Goal: Task Accomplishment & Management: Use online tool/utility

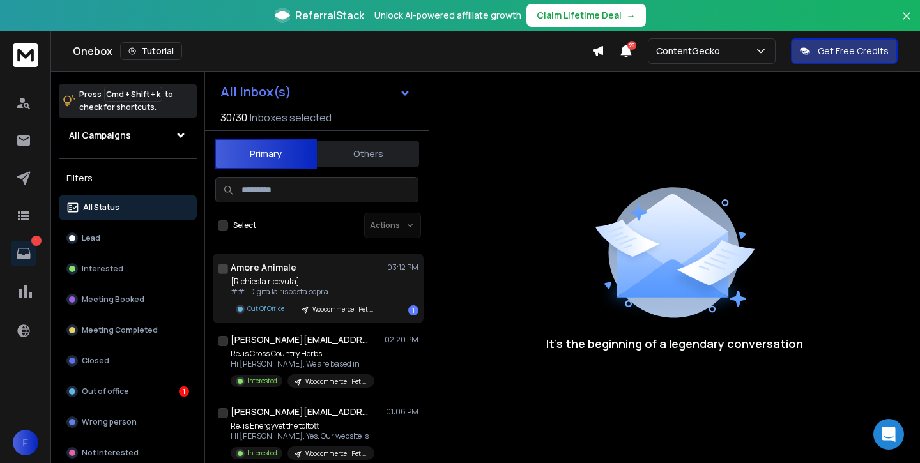
click at [344, 270] on div "Amore Animale 03:12 PM" at bounding box center [325, 267] width 188 height 13
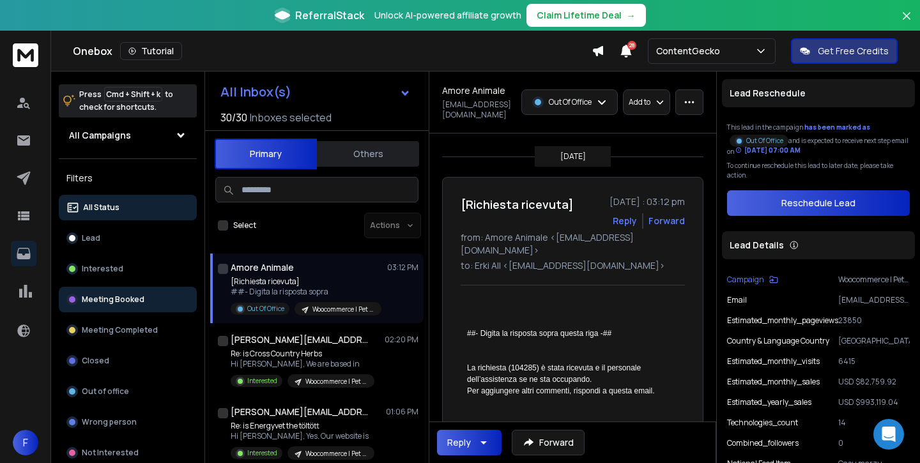
click at [118, 302] on p "Meeting Booked" at bounding box center [113, 300] width 63 height 10
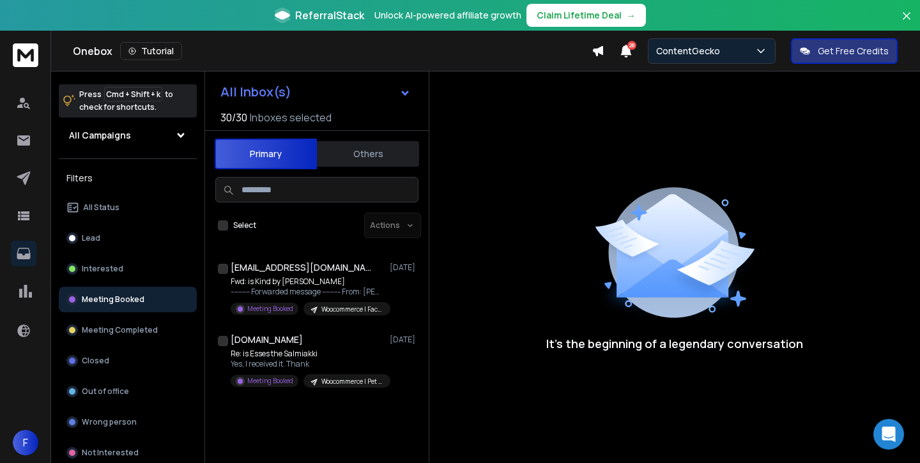
click at [692, 52] on p "ContentGecko" at bounding box center [690, 51] width 69 height 13
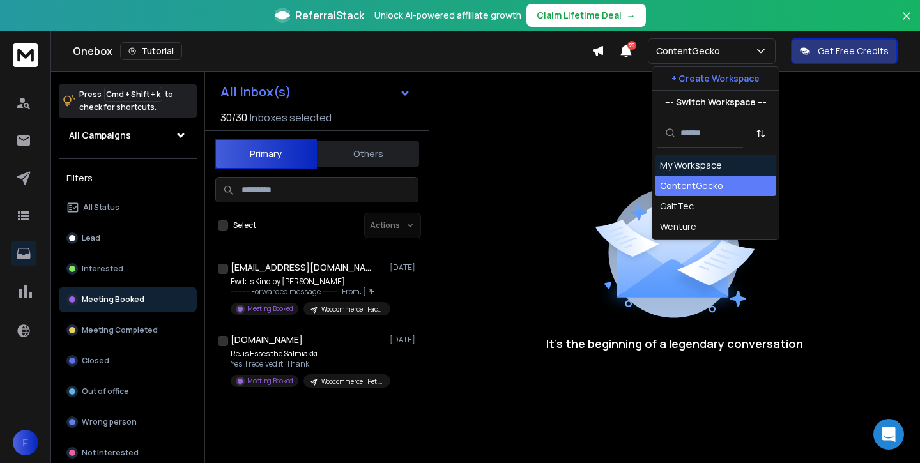
drag, startPoint x: 567, startPoint y: 168, endPoint x: 535, endPoint y: 110, distance: 66.7
click at [567, 167] on div "It’s the beginning of a legendary conversation" at bounding box center [674, 269] width 491 height 394
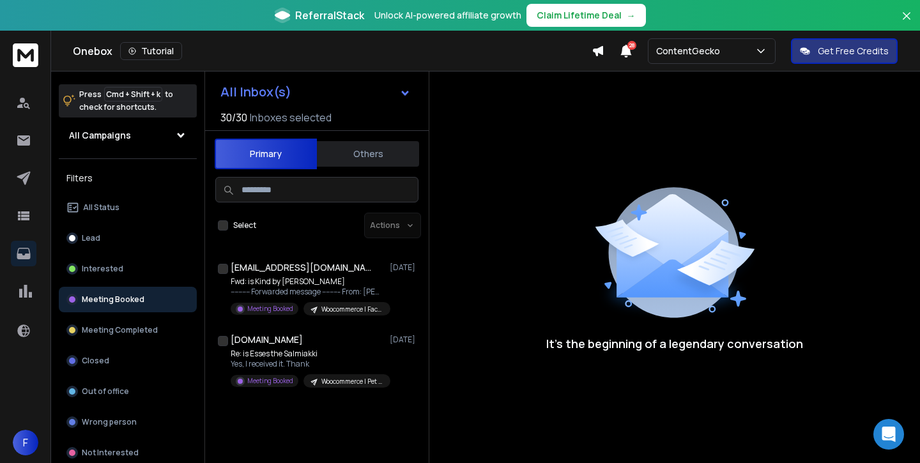
click at [93, 234] on p "Lead" at bounding box center [91, 238] width 19 height 10
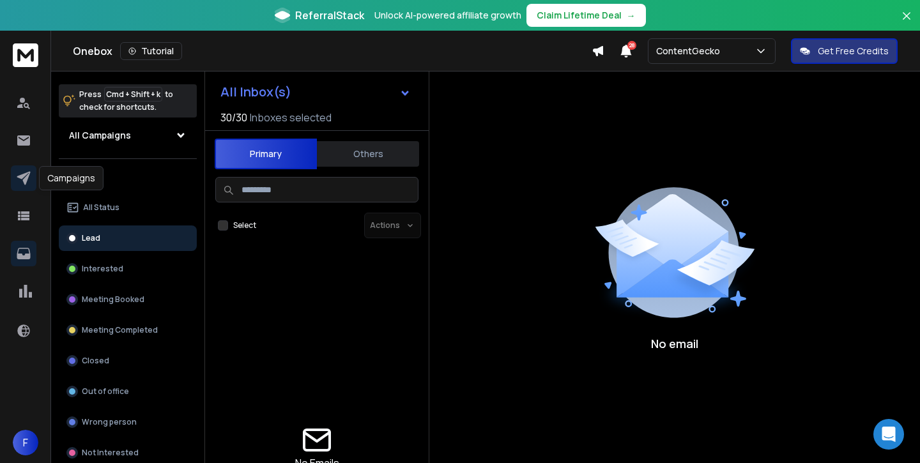
click at [29, 180] on icon at bounding box center [23, 178] width 15 height 15
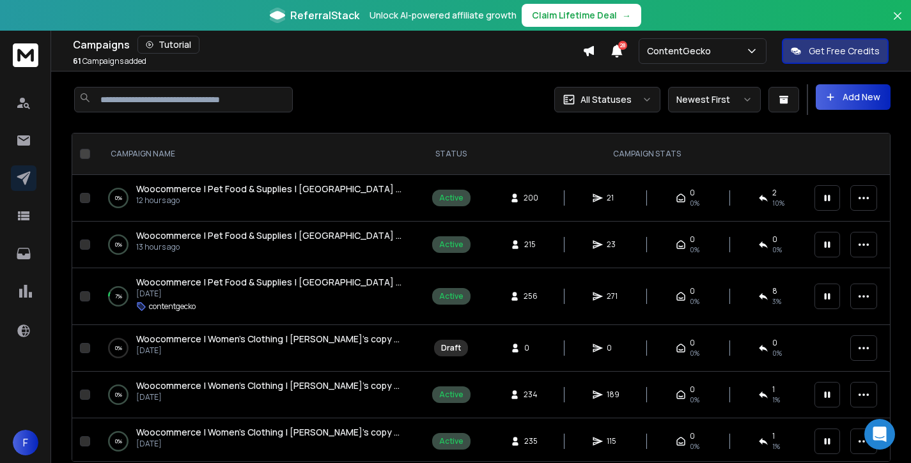
click at [252, 302] on div "contentgecko" at bounding box center [269, 307] width 266 height 10
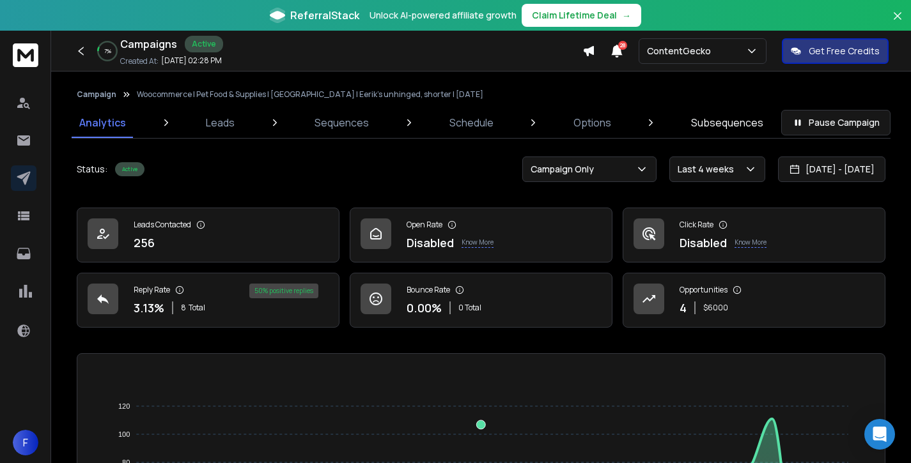
click at [729, 123] on p "Subsequences" at bounding box center [727, 122] width 72 height 15
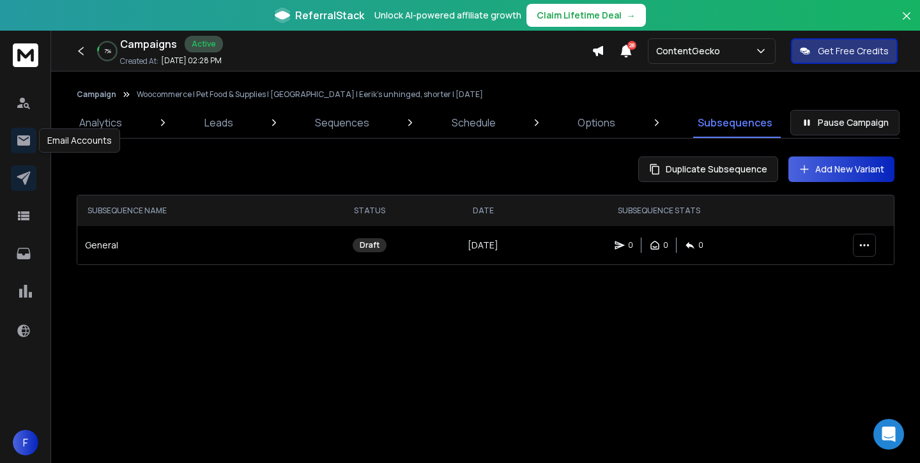
click at [16, 145] on icon at bounding box center [23, 140] width 15 height 15
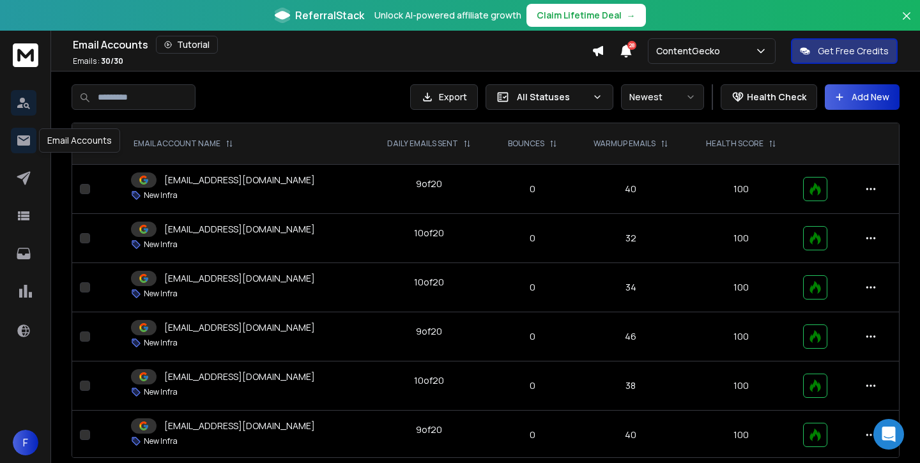
click at [22, 110] on icon at bounding box center [23, 102] width 15 height 15
